Goal: Task Accomplishment & Management: Manage account settings

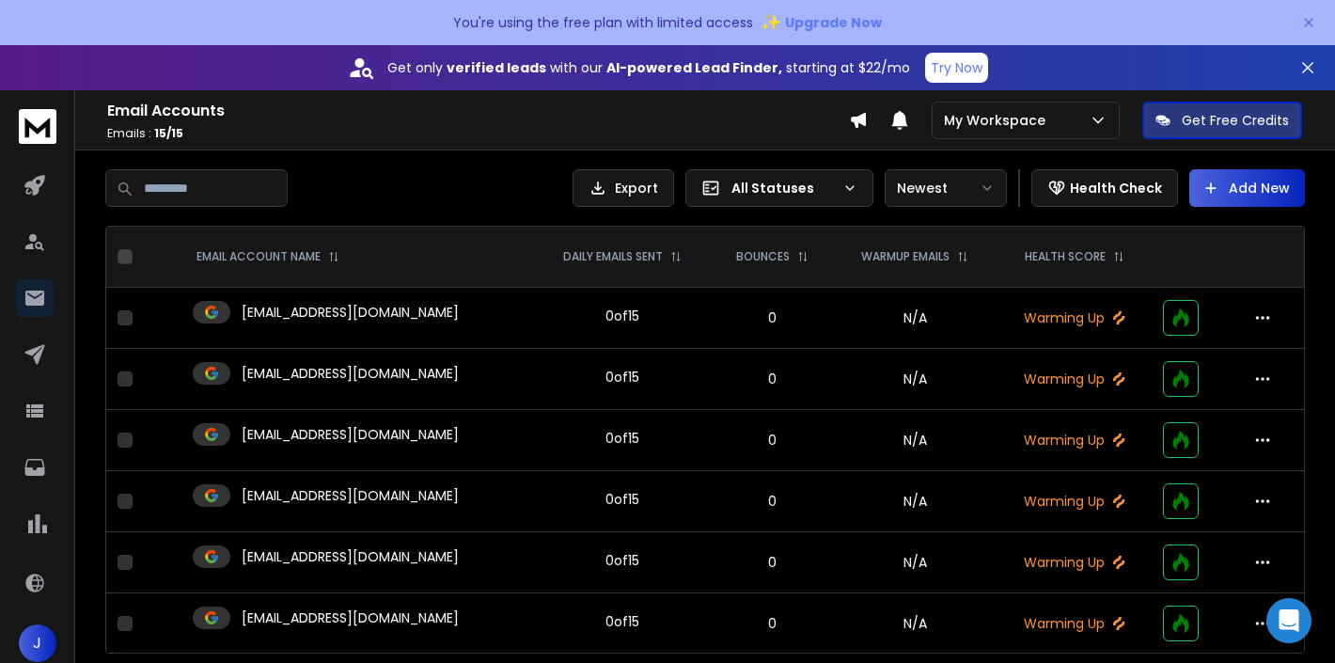
scroll to position [566, 0]
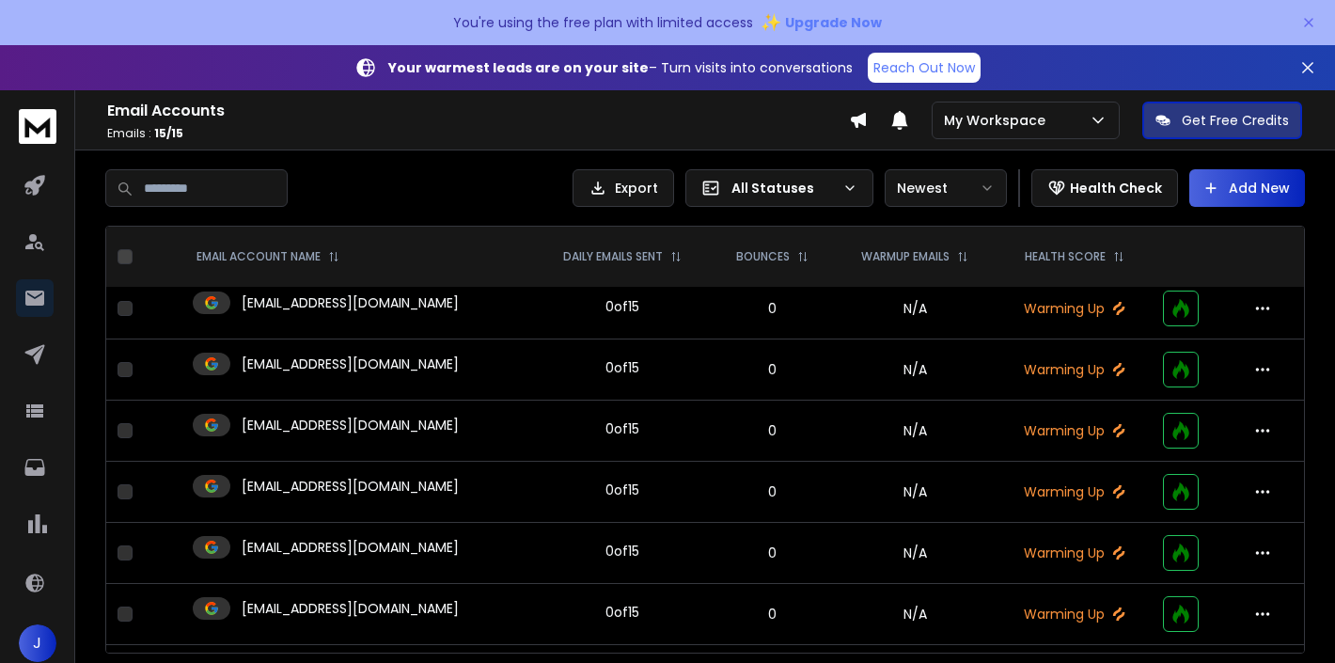
scroll to position [566, 0]
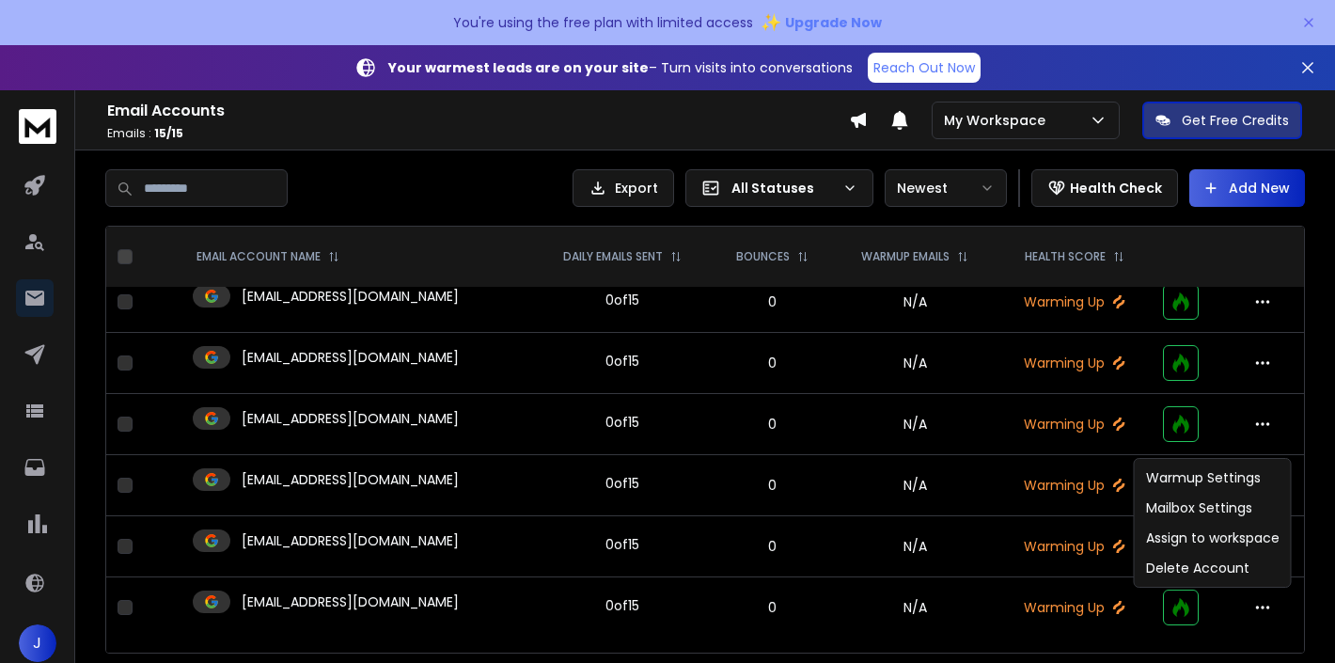
click at [1264, 597] on button at bounding box center [1263, 608] width 60 height 32
click at [1221, 484] on div "Warmup Settings" at bounding box center [1213, 478] width 149 height 30
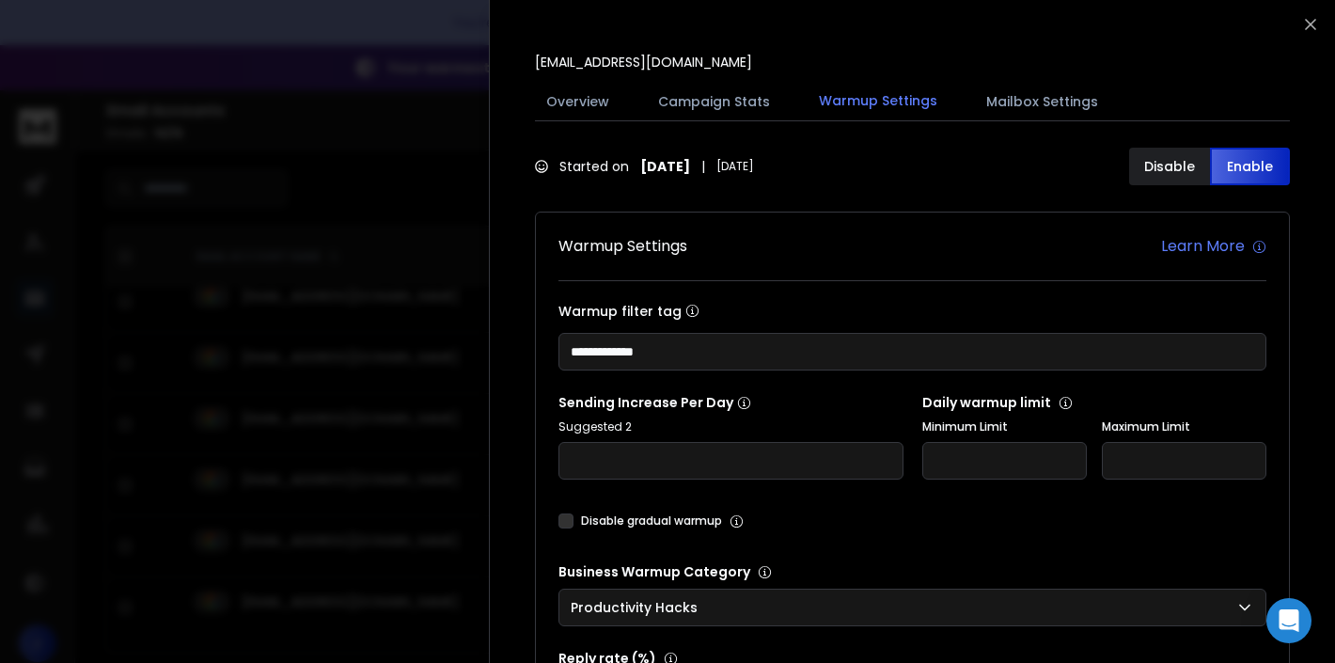
click at [610, 104] on button "Overview" at bounding box center [578, 101] width 86 height 41
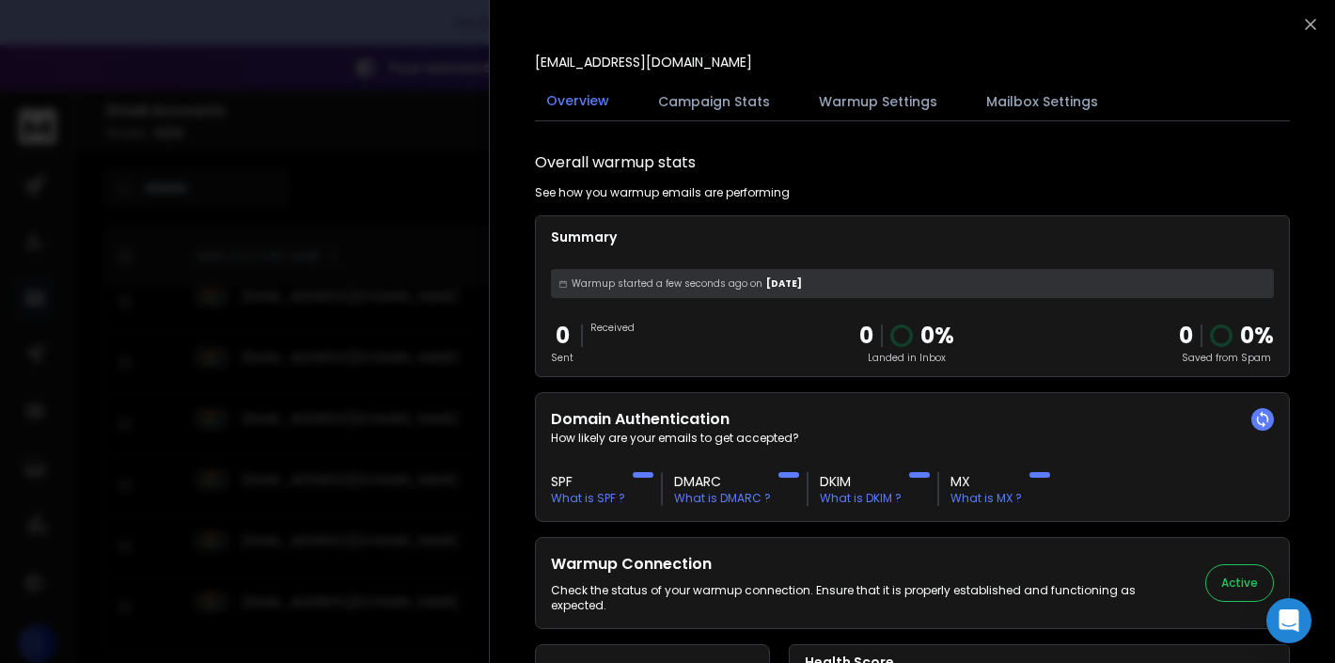
click at [402, 319] on div at bounding box center [667, 331] width 1335 height 663
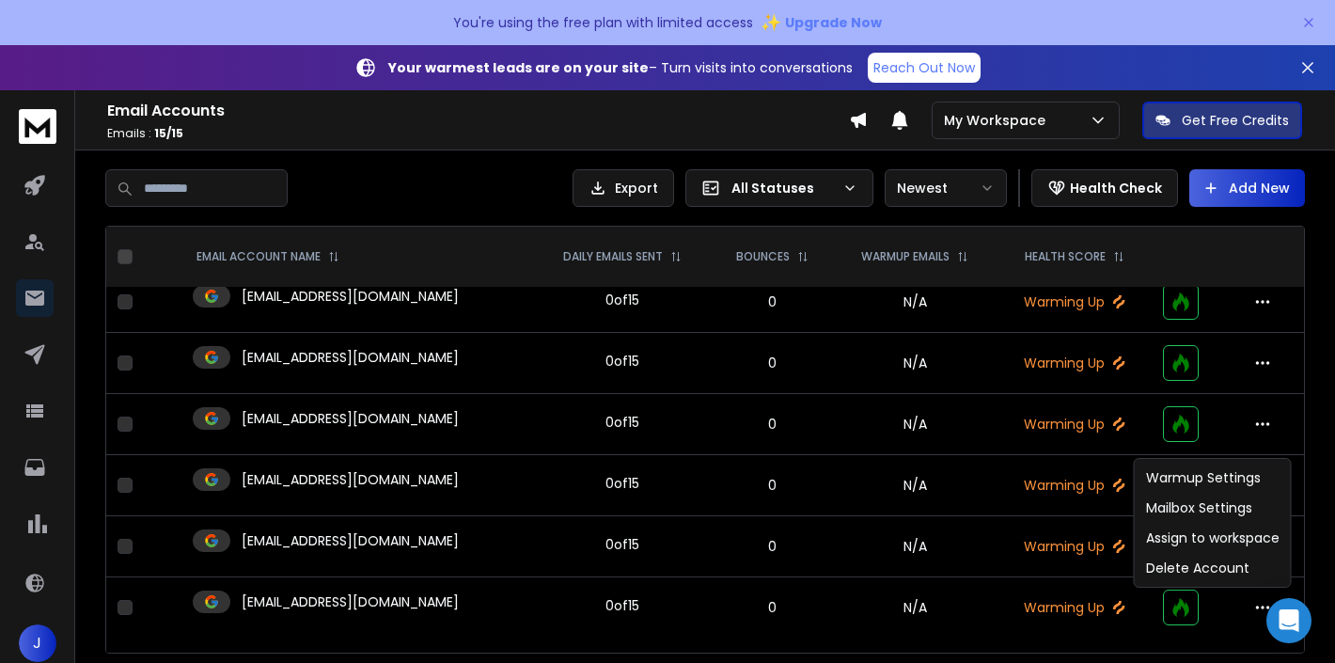
click at [1261, 603] on icon at bounding box center [1262, 607] width 17 height 17
click at [1229, 475] on div "Warmup Settings" at bounding box center [1213, 478] width 149 height 30
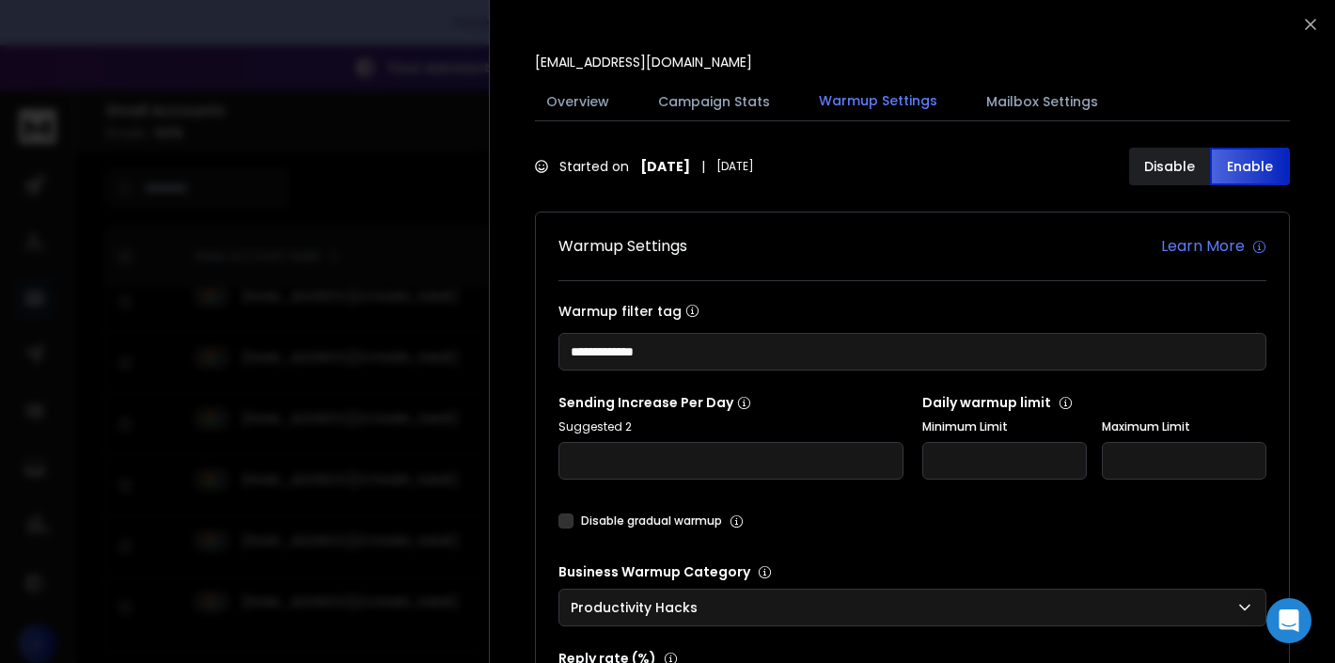
click at [602, 88] on button "Overview" at bounding box center [578, 101] width 86 height 41
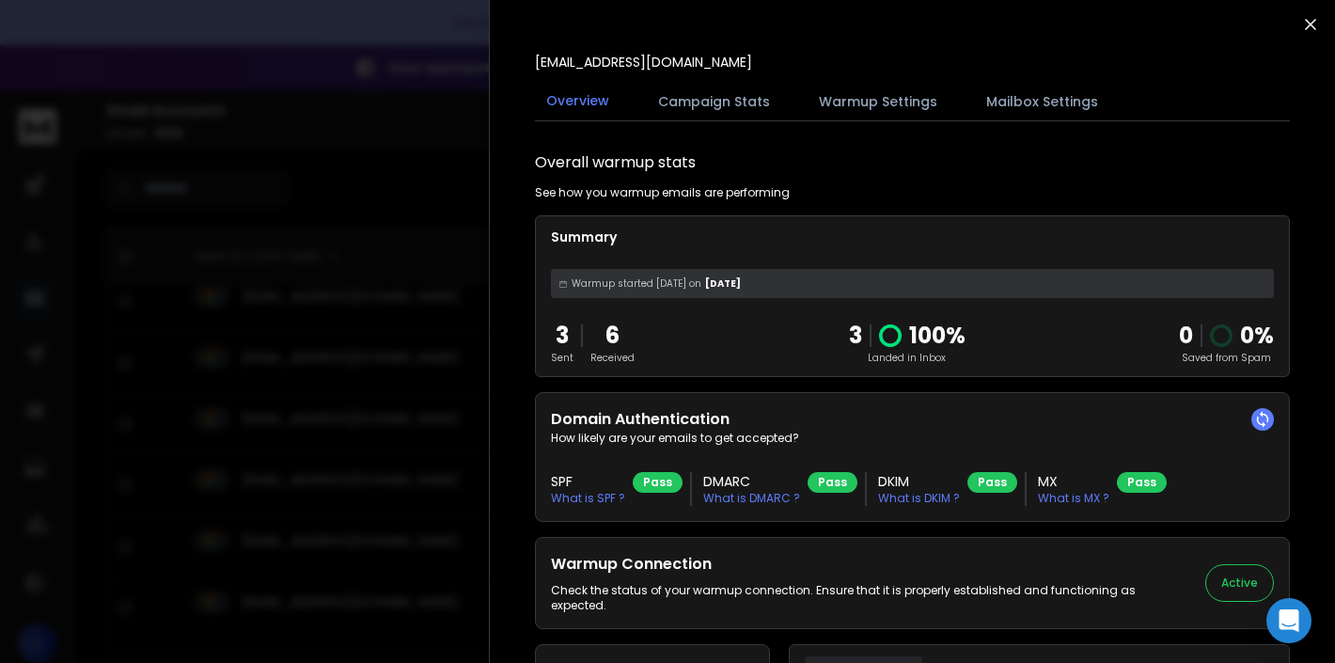
click at [1304, 21] on icon "button" at bounding box center [1311, 24] width 19 height 19
